Goal: Navigation & Orientation: Find specific page/section

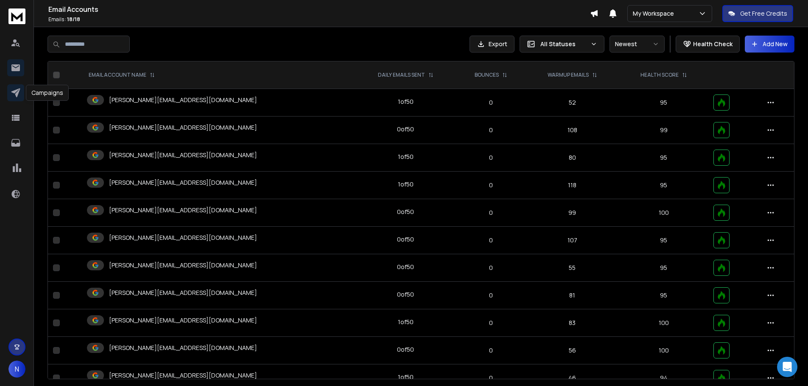
click at [15, 97] on icon at bounding box center [16, 93] width 10 height 10
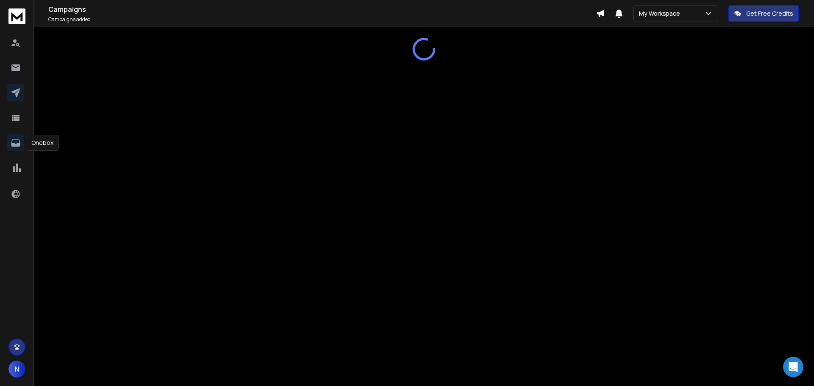
click at [13, 141] on icon at bounding box center [16, 143] width 10 height 10
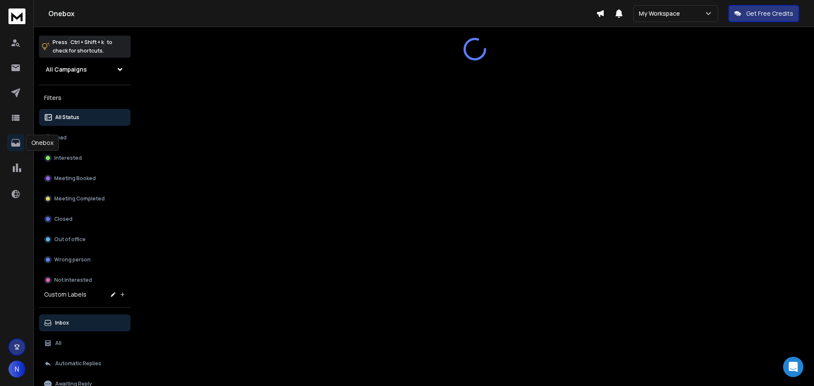
click at [10, 145] on link at bounding box center [15, 142] width 17 height 17
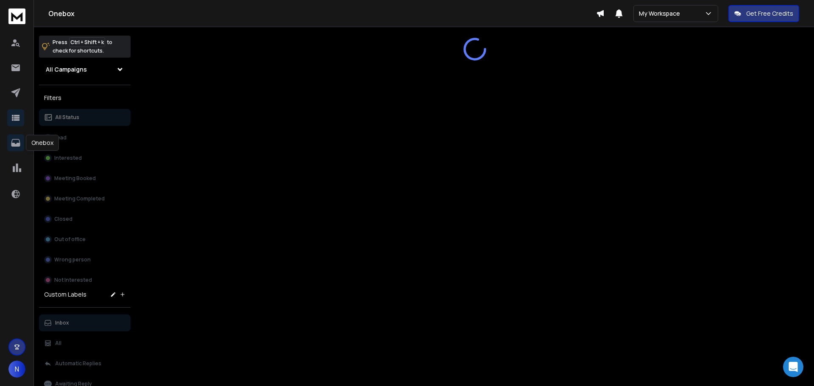
drag, startPoint x: 9, startPoint y: 144, endPoint x: 11, endPoint y: 118, distance: 26.0
click at [9, 144] on link at bounding box center [15, 142] width 17 height 17
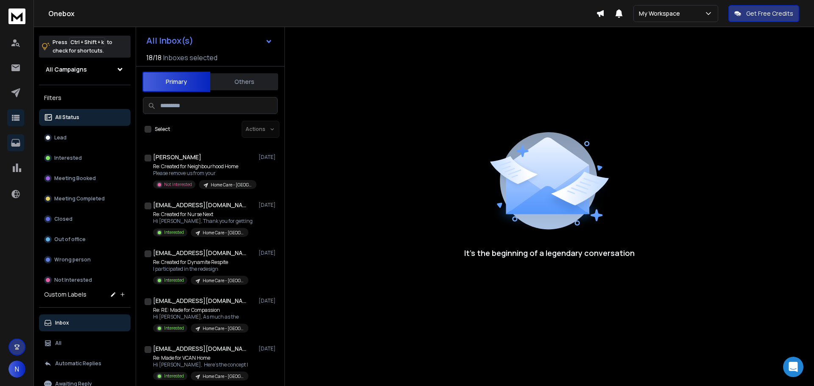
click at [11, 118] on icon at bounding box center [16, 118] width 10 height 10
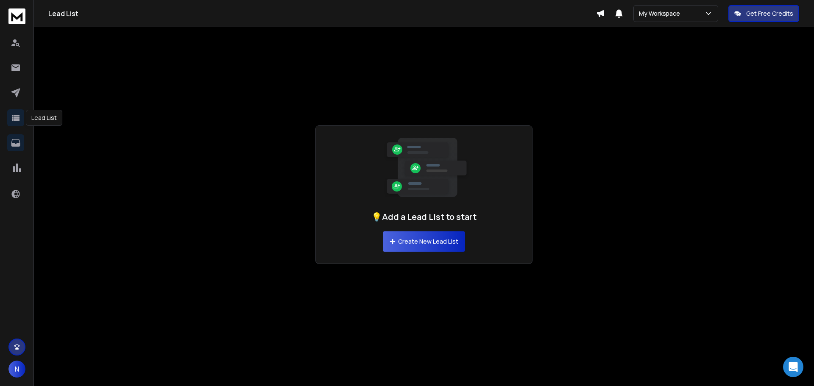
click at [11, 139] on icon at bounding box center [16, 143] width 10 height 10
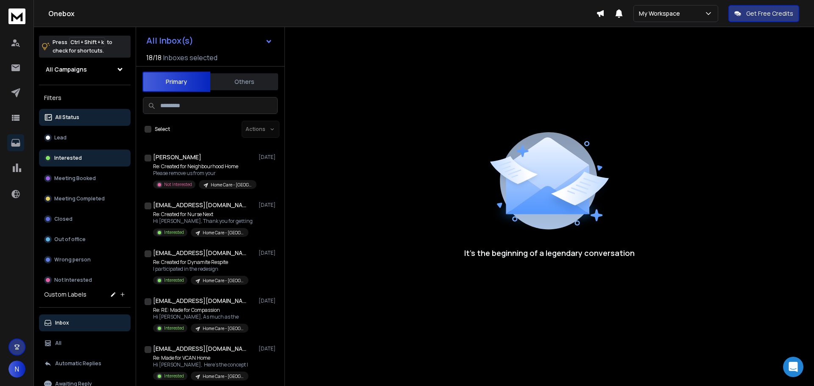
click at [66, 159] on p "Interested" at bounding box center [68, 158] width 28 height 7
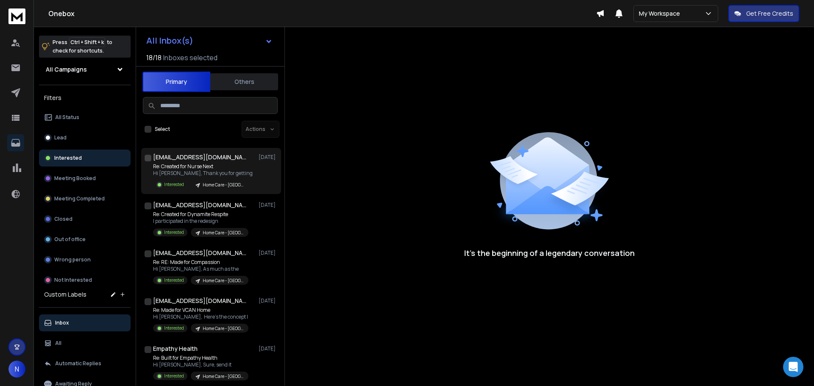
click at [201, 162] on div "[EMAIL_ADDRESS][DOMAIN_NAME] [DATE] Re: Created for Nurse Next Hi [PERSON_NAME]…" at bounding box center [215, 171] width 125 height 36
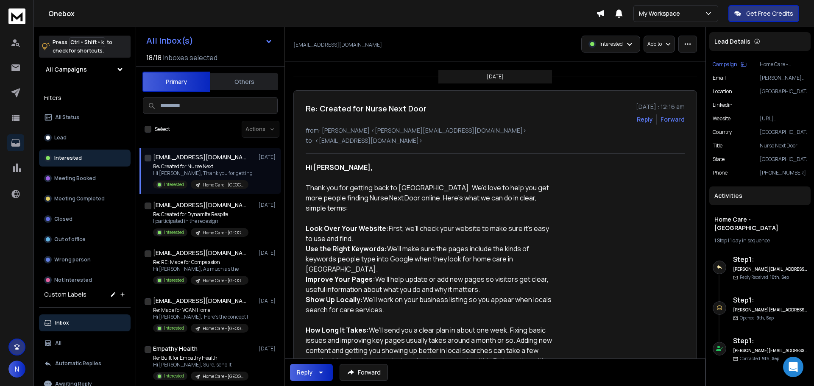
click at [439, 206] on div "Thank you for getting back to [GEOGRAPHIC_DATA]. We’d love to help you get more…" at bounding box center [430, 203] width 248 height 41
